Goal: Information Seeking & Learning: Check status

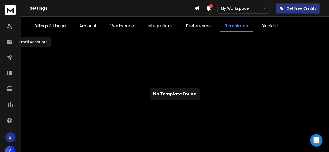
scroll to position [1, 0]
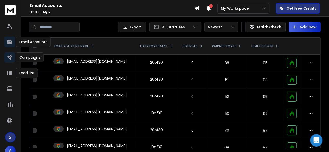
click at [11, 53] on link at bounding box center [9, 57] width 10 height 10
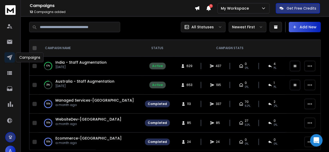
click at [106, 85] on p "[DATE]" at bounding box center [84, 86] width 59 height 4
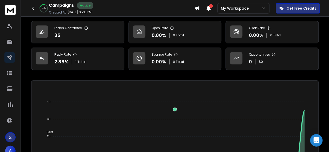
scroll to position [52, 0]
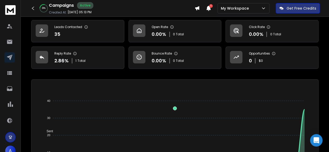
click at [58, 57] on p "2.86 %" at bounding box center [61, 60] width 14 height 7
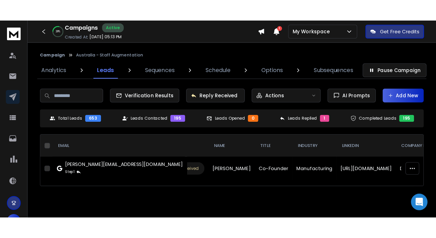
scroll to position [0, 112]
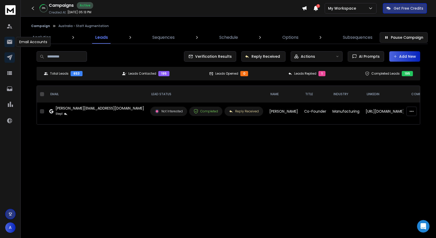
click at [6, 43] on link at bounding box center [9, 42] width 10 height 10
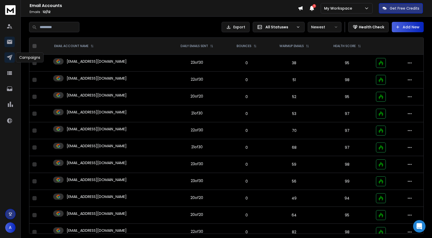
click at [11, 58] on icon at bounding box center [9, 57] width 5 height 5
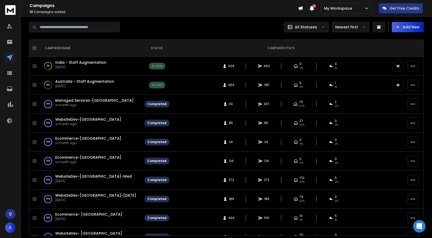
click at [114, 83] on div "29 % [GEOGRAPHIC_DATA] - Staff Augmentation [DATE]" at bounding box center [90, 85] width 92 height 12
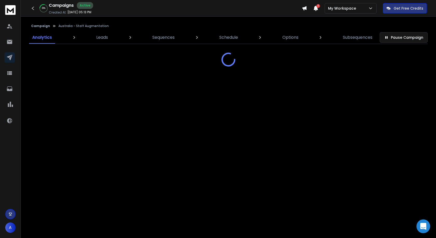
click at [328, 152] on div "Open Intercom Messenger" at bounding box center [424, 226] width 14 height 14
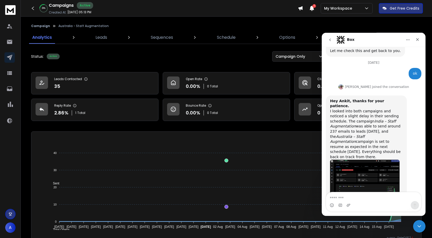
scroll to position [167, 0]
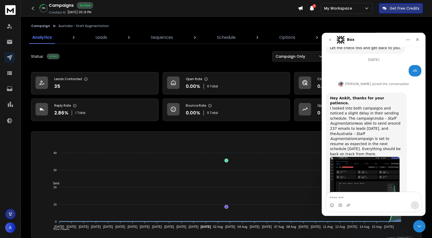
click at [328, 152] on textarea "Message…" at bounding box center [374, 196] width 95 height 9
type textarea "**********"
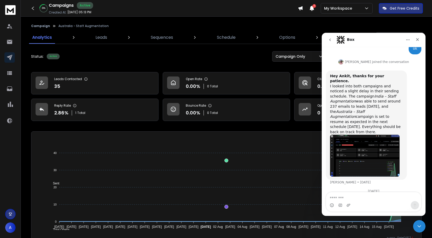
scroll to position [190, 0]
click at [328, 152] on icon "Close Intercom Messenger" at bounding box center [420, 226] width 6 height 6
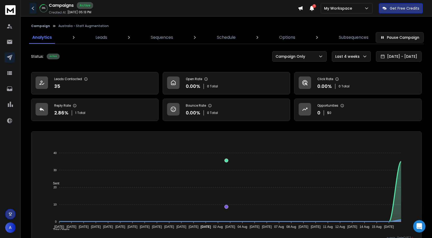
click at [32, 8] on icon at bounding box center [33, 8] width 5 height 5
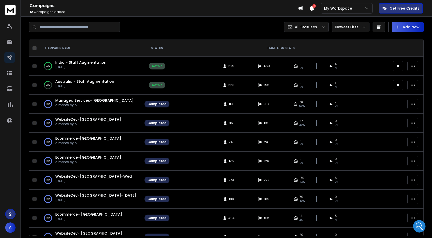
click at [96, 66] on p "[DATE]" at bounding box center [80, 67] width 51 height 4
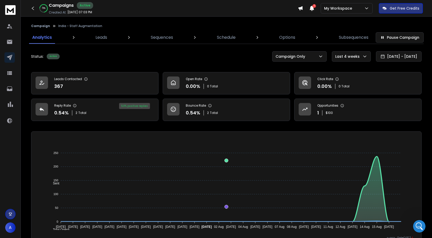
click at [92, 105] on link "Reply Rate 0.54 % 2 Total 50 % positive replies" at bounding box center [95, 109] width 128 height 22
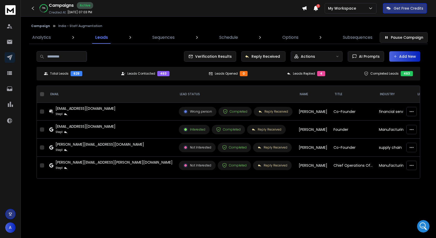
click at [106, 118] on td "[EMAIL_ADDRESS][DOMAIN_NAME] Step 1" at bounding box center [111, 112] width 130 height 18
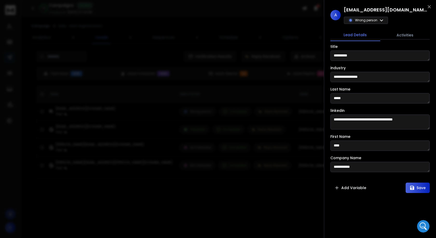
click at [328, 5] on div "**********" at bounding box center [380, 119] width 112 height 238
click at [328, 6] on icon "button" at bounding box center [429, 6] width 3 height 3
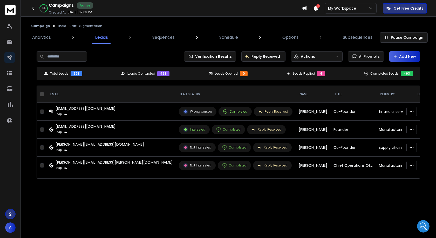
click at [316, 8] on icon at bounding box center [316, 7] width 5 height 5
click at [11, 42] on icon at bounding box center [9, 42] width 5 height 4
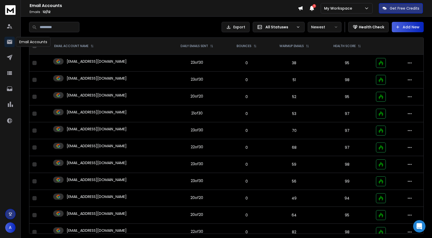
click at [7, 39] on icon at bounding box center [9, 42] width 6 height 6
click at [9, 28] on icon at bounding box center [9, 26] width 6 height 6
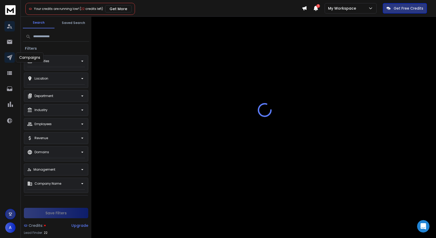
click at [10, 58] on icon at bounding box center [9, 57] width 5 height 5
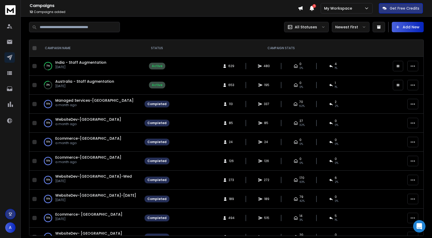
click at [76, 66] on p "[DATE]" at bounding box center [80, 67] width 51 height 4
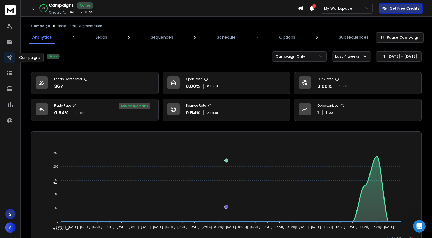
click at [11, 58] on icon at bounding box center [9, 57] width 6 height 6
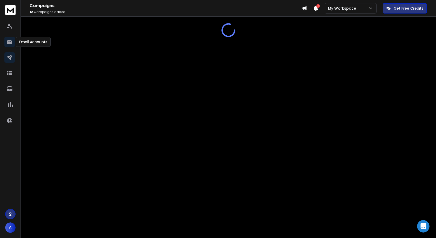
click at [11, 43] on icon at bounding box center [9, 42] width 5 height 4
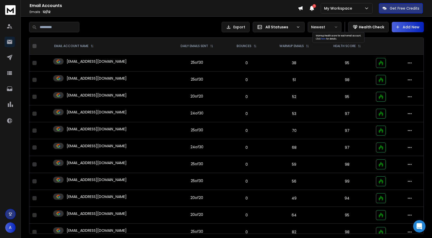
click at [328, 46] on p "HEALTH SCORE" at bounding box center [345, 46] width 22 height 4
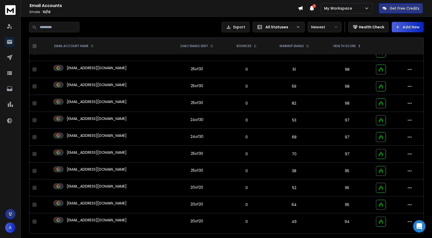
scroll to position [28, 0]
click at [11, 55] on icon at bounding box center [9, 57] width 6 height 6
